Goal: Task Accomplishment & Management: Manage account settings

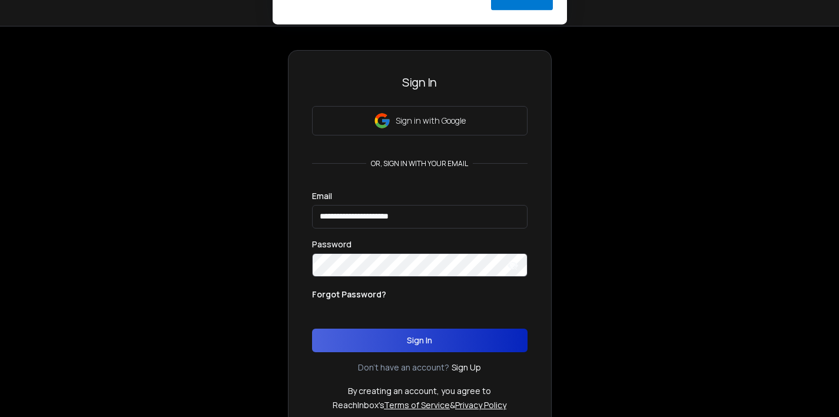
click at [420, 336] on button "Sign In" at bounding box center [419, 341] width 215 height 24
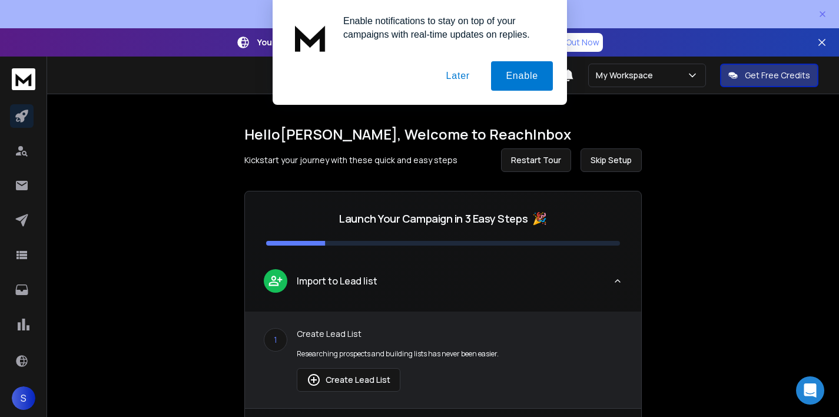
click at [462, 74] on button "Later" at bounding box center [457, 75] width 53 height 29
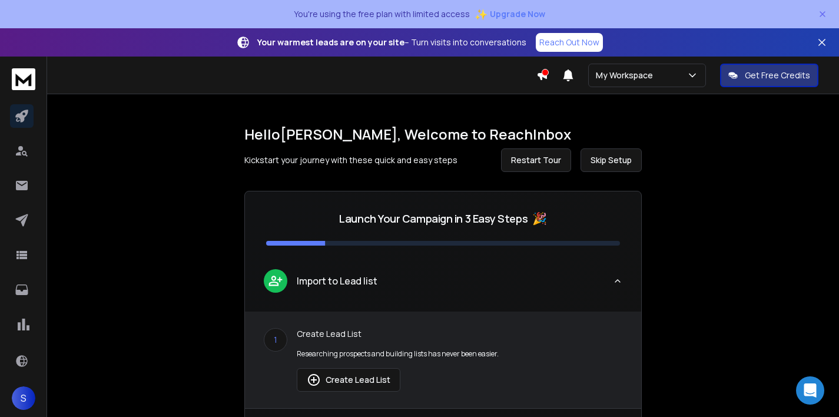
click at [825, 41] on icon at bounding box center [822, 42] width 11 height 11
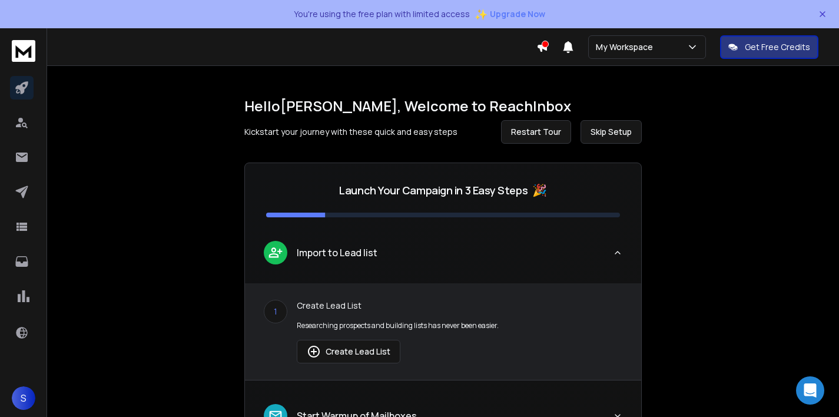
click at [825, 14] on icon "Close notification" at bounding box center [822, 13] width 9 height 9
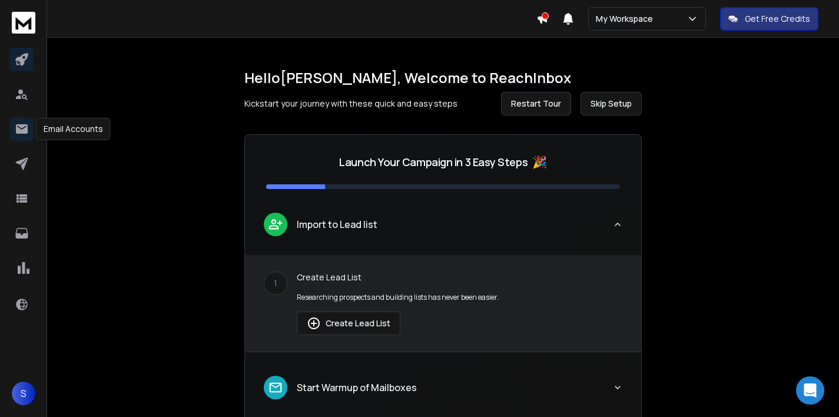
click at [22, 128] on icon at bounding box center [22, 129] width 14 height 14
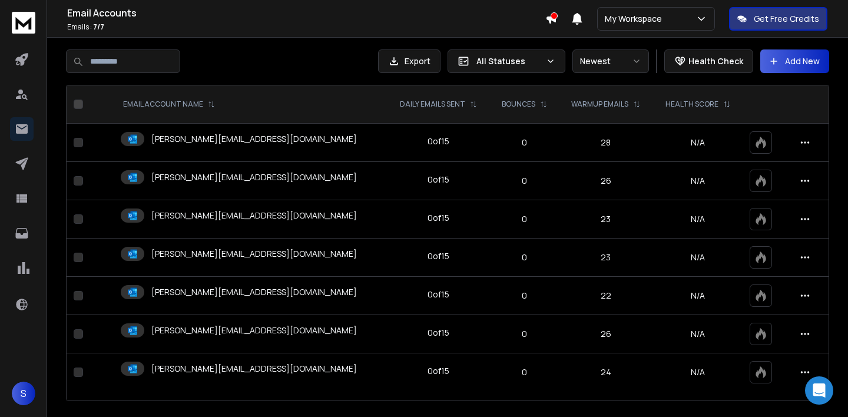
click at [293, 57] on div at bounding box center [218, 61] width 305 height 24
click at [18, 29] on img at bounding box center [24, 23] width 24 height 22
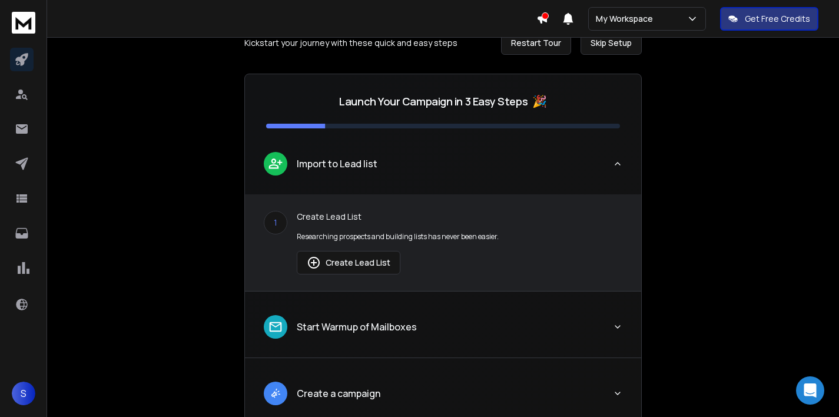
scroll to position [71, 0]
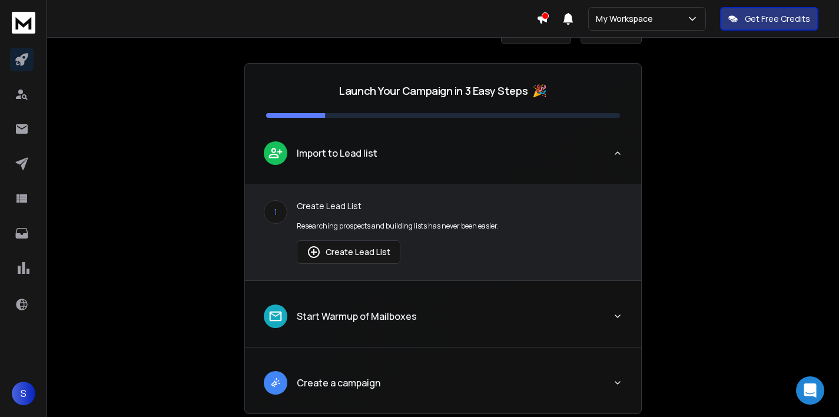
click at [376, 317] on p "Start Warmup of Mailboxes" at bounding box center [357, 316] width 120 height 14
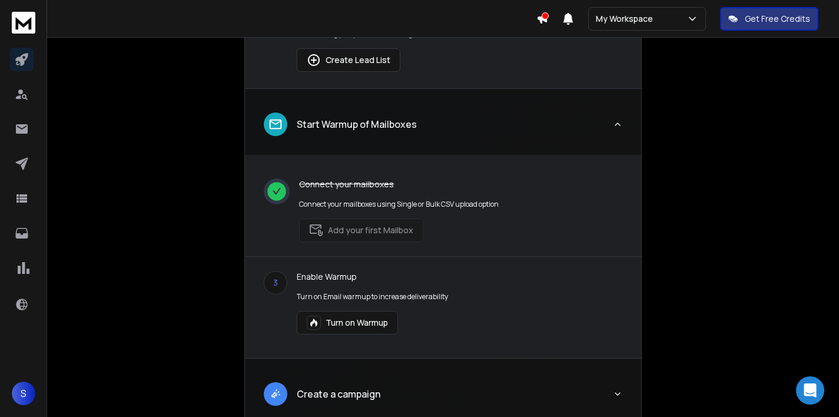
scroll to position [273, 0]
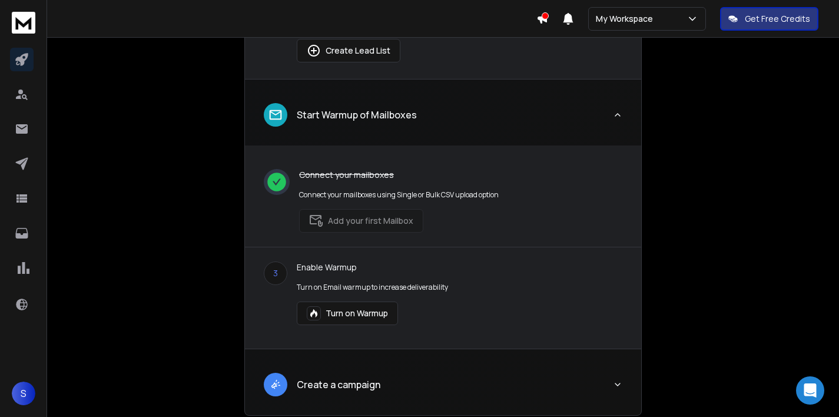
click at [19, 18] on img at bounding box center [24, 23] width 24 height 22
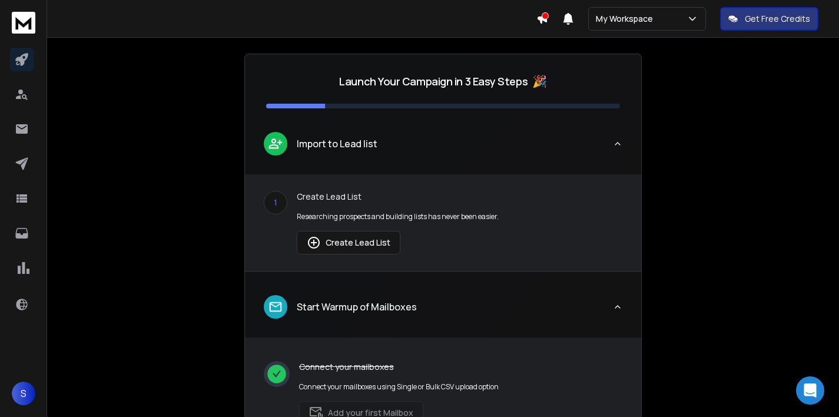
scroll to position [83, 0]
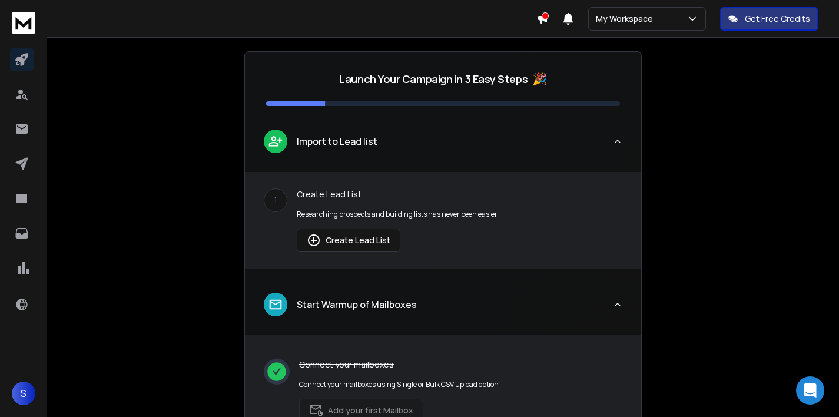
click at [350, 307] on p "Start Warmup of Mailboxes" at bounding box center [357, 304] width 120 height 14
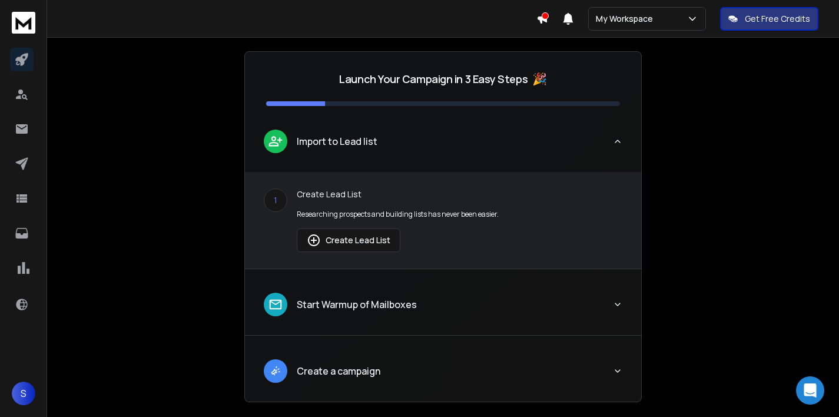
click at [359, 294] on div "Start Warmup of Mailboxes" at bounding box center [340, 305] width 153 height 24
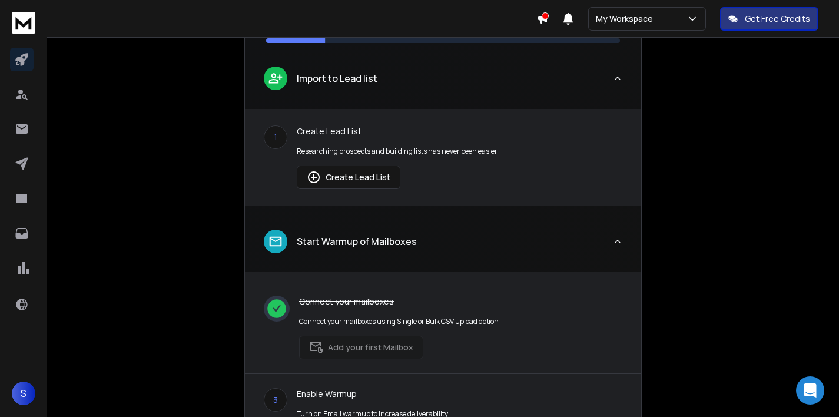
scroll to position [145, 0]
click at [350, 349] on div "Connect your mailboxes Connect your mailboxes using Single or Bulk CSV upload o…" at bounding box center [399, 329] width 200 height 64
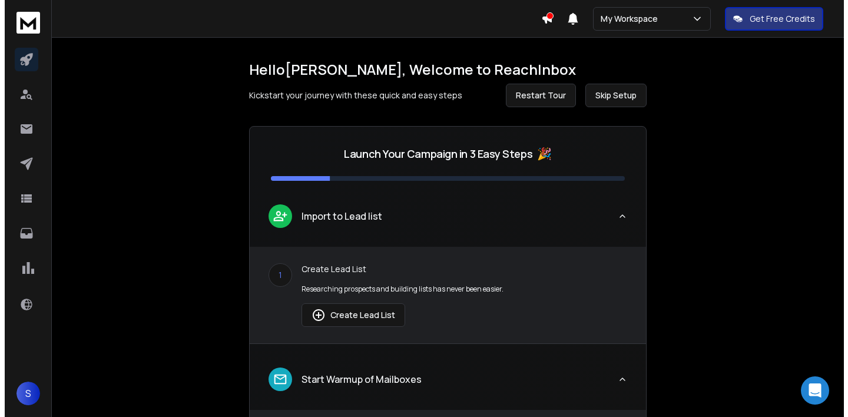
scroll to position [0, 0]
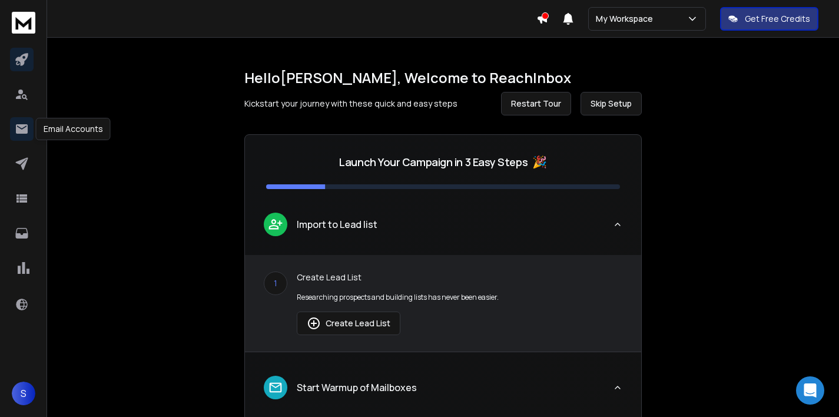
click at [23, 134] on icon at bounding box center [22, 129] width 14 height 14
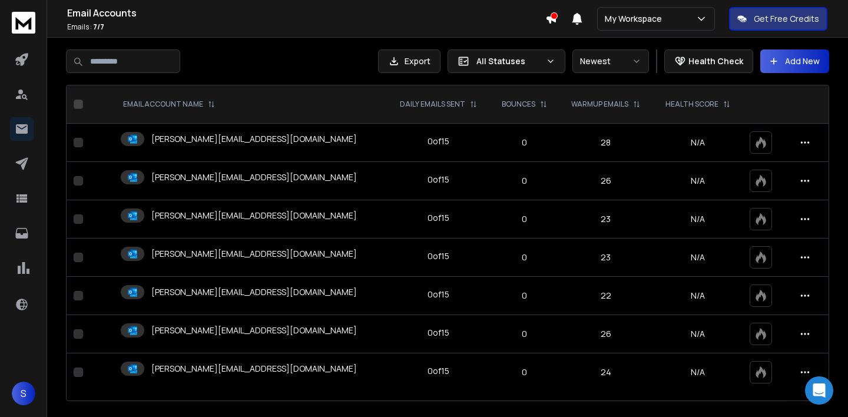
click at [794, 63] on button "Add New" at bounding box center [794, 61] width 69 height 24
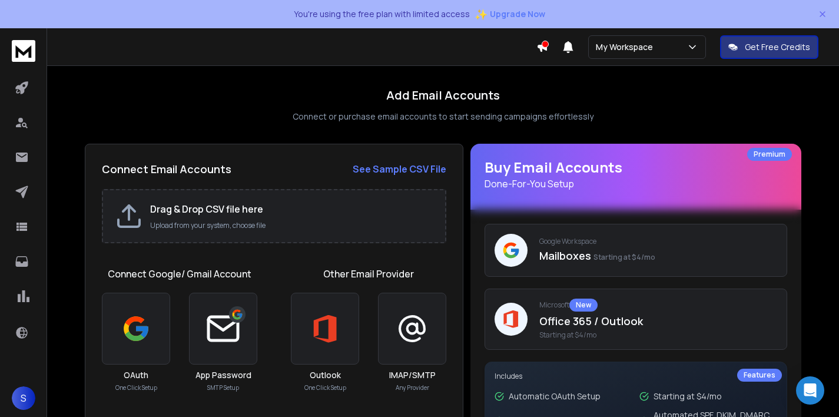
click at [440, 171] on strong "See Sample CSV File" at bounding box center [400, 169] width 94 height 13
click at [688, 45] on div "My Workspace" at bounding box center [647, 47] width 102 height 12
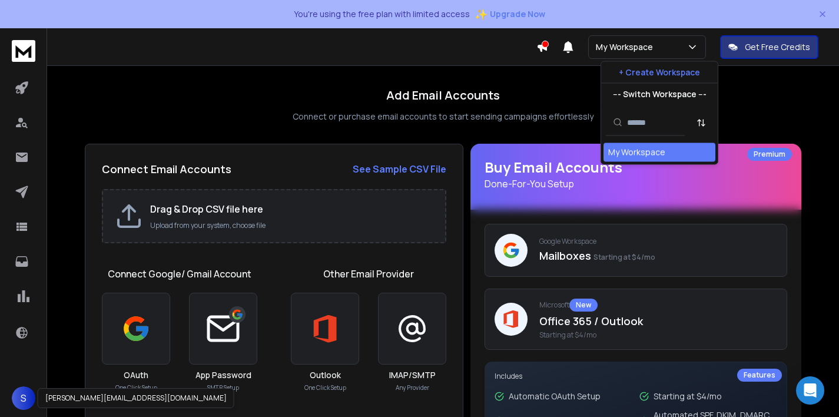
click at [17, 399] on span "S" at bounding box center [24, 398] width 24 height 24
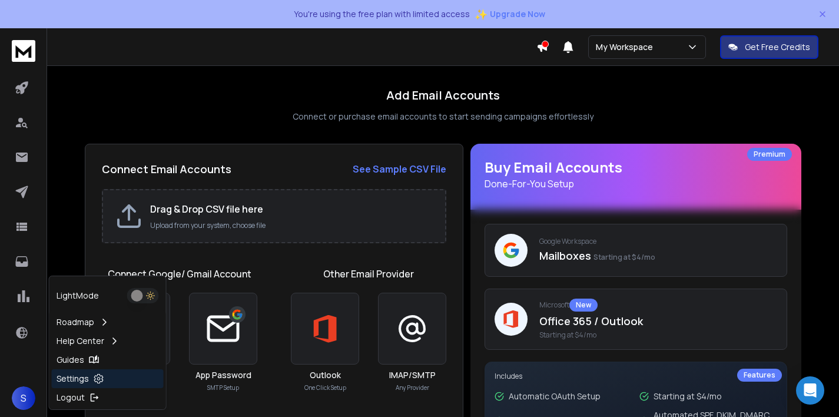
click at [78, 379] on p "Settings" at bounding box center [73, 379] width 32 height 12
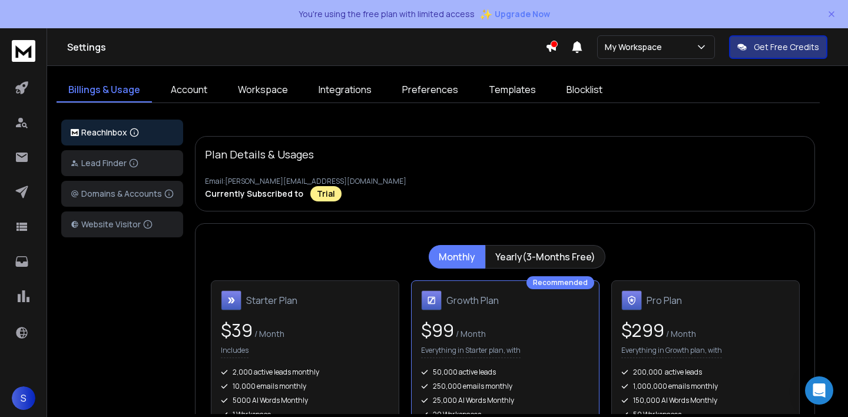
click at [204, 88] on link "Account" at bounding box center [189, 90] width 60 height 25
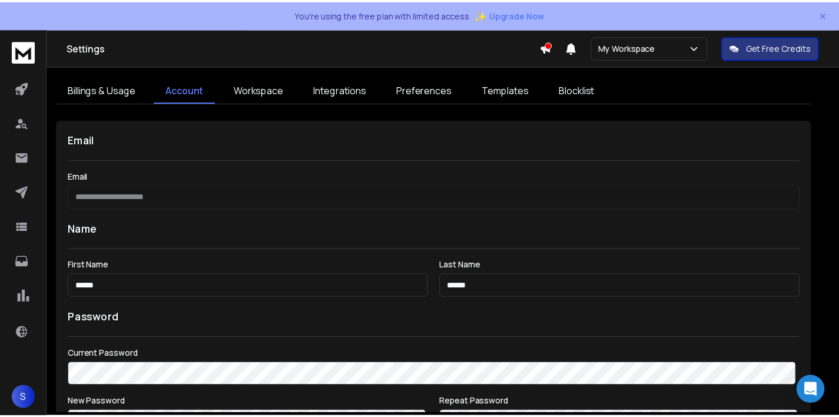
scroll to position [32, 0]
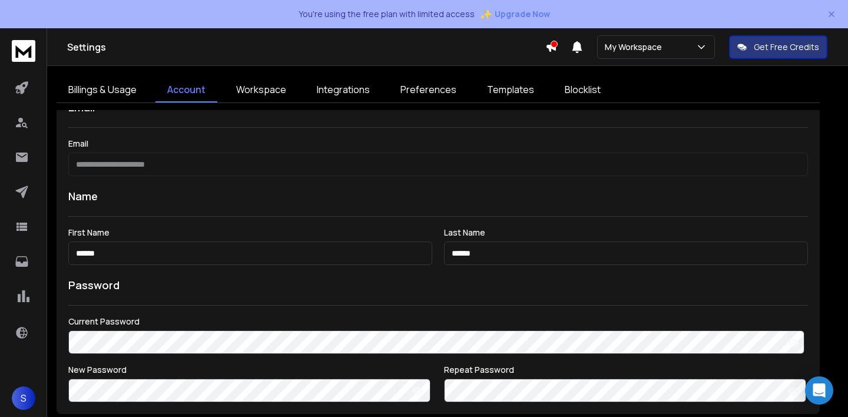
click at [416, 391] on icon at bounding box center [417, 391] width 8 height 8
click at [416, 390] on icon at bounding box center [418, 391] width 4 height 4
click at [794, 344] on icon at bounding box center [793, 342] width 11 height 11
click at [832, 13] on icon "Close notification" at bounding box center [831, 14] width 5 height 5
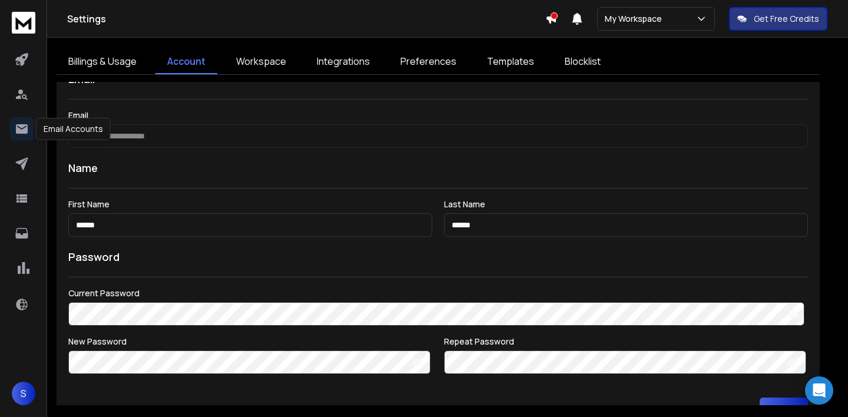
click at [16, 125] on icon at bounding box center [22, 128] width 12 height 9
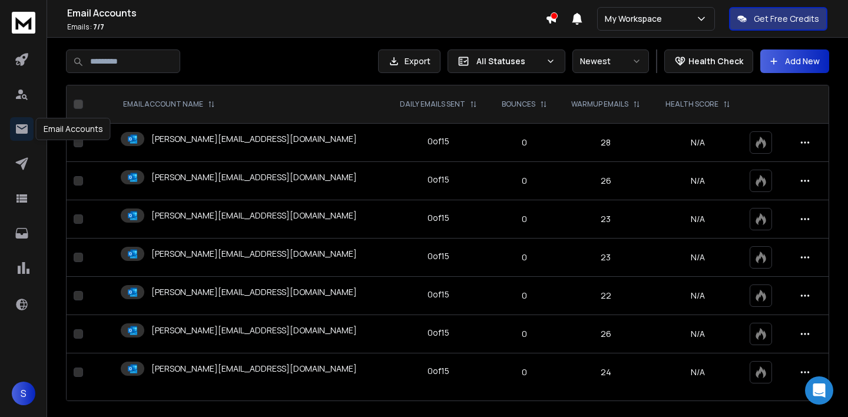
click at [781, 61] on button "Add New" at bounding box center [794, 61] width 69 height 24
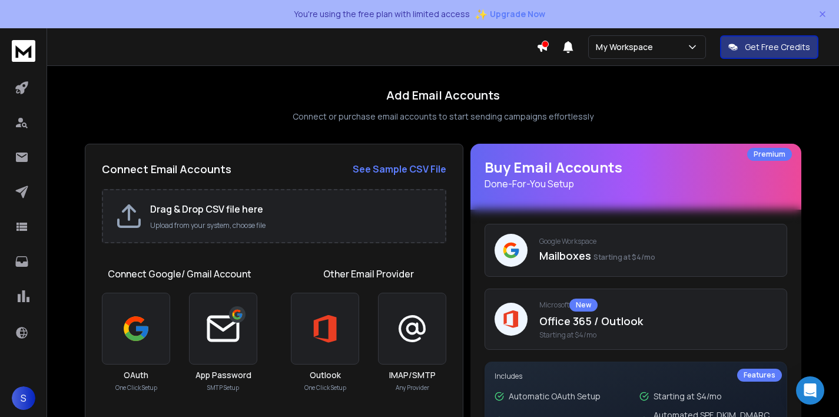
click at [387, 169] on strong "See Sample CSV File" at bounding box center [400, 169] width 94 height 13
click at [20, 399] on span "S" at bounding box center [24, 398] width 24 height 24
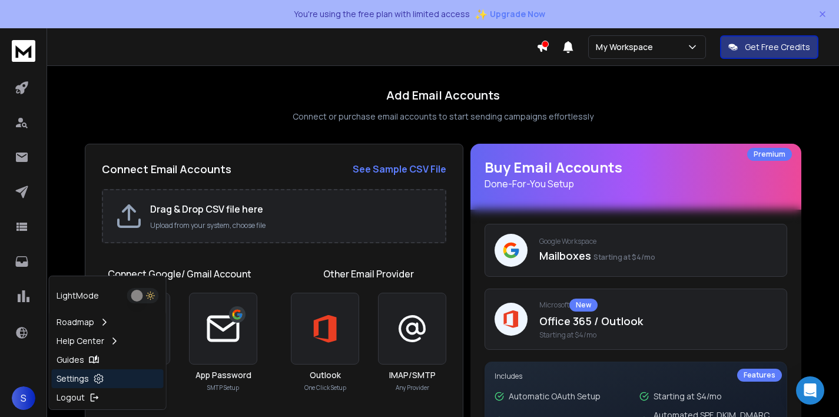
click at [62, 382] on p "Settings" at bounding box center [73, 379] width 32 height 12
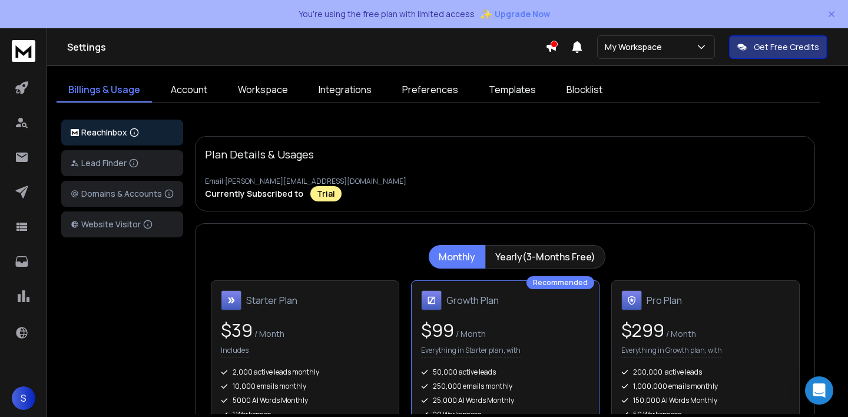
click at [191, 89] on link "Account" at bounding box center [189, 90] width 60 height 25
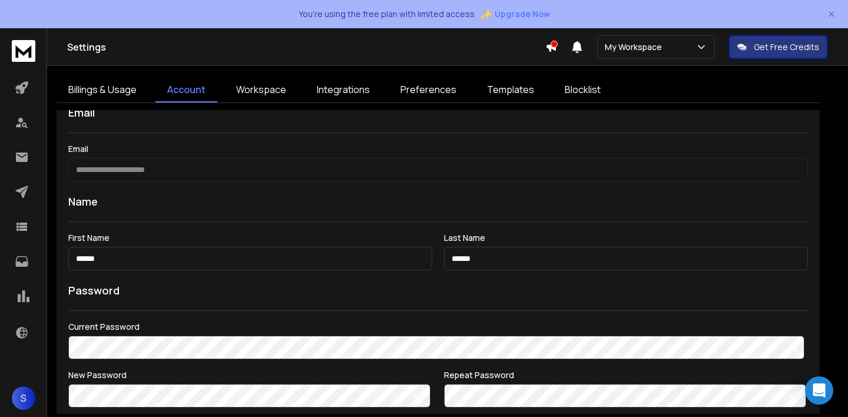
scroll to position [26, 0]
